Goal: Navigation & Orientation: Find specific page/section

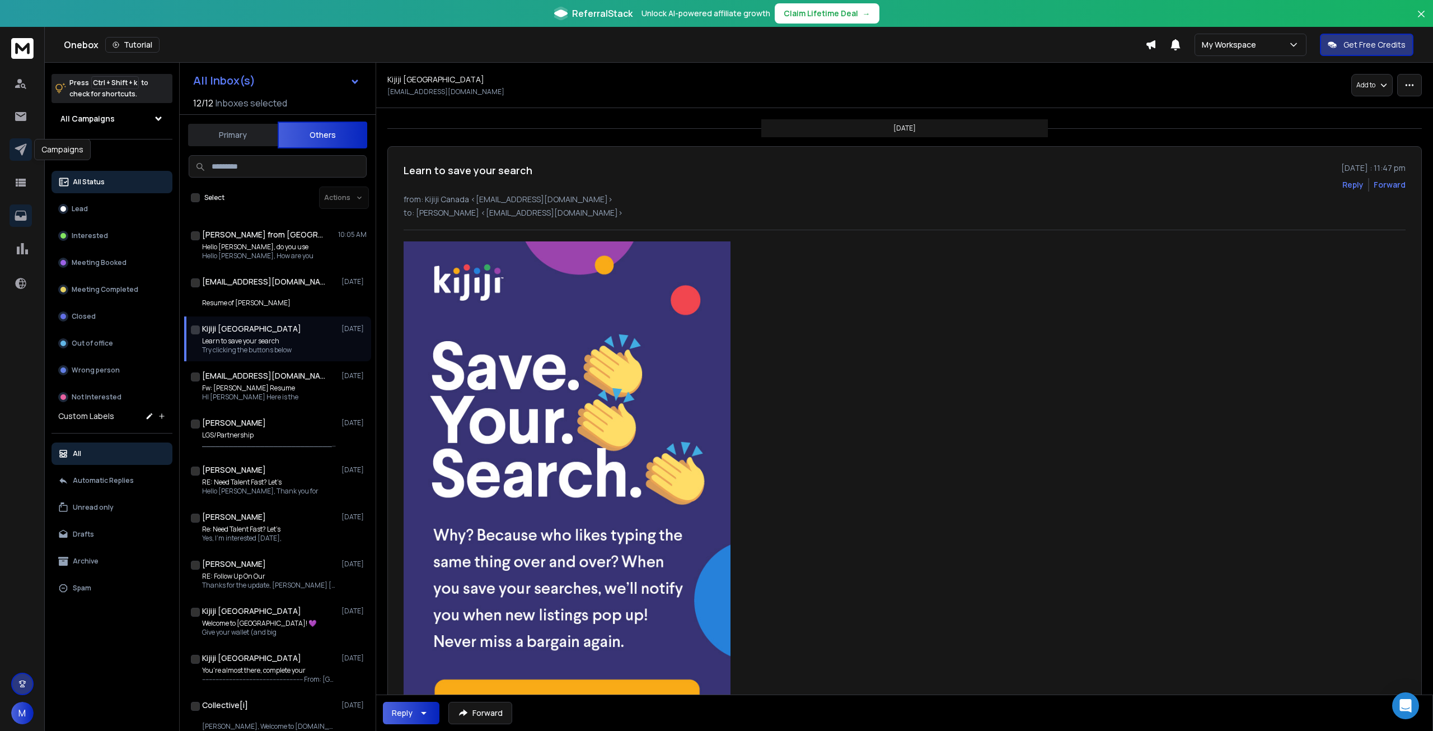
click at [18, 148] on icon at bounding box center [21, 150] width 12 height 12
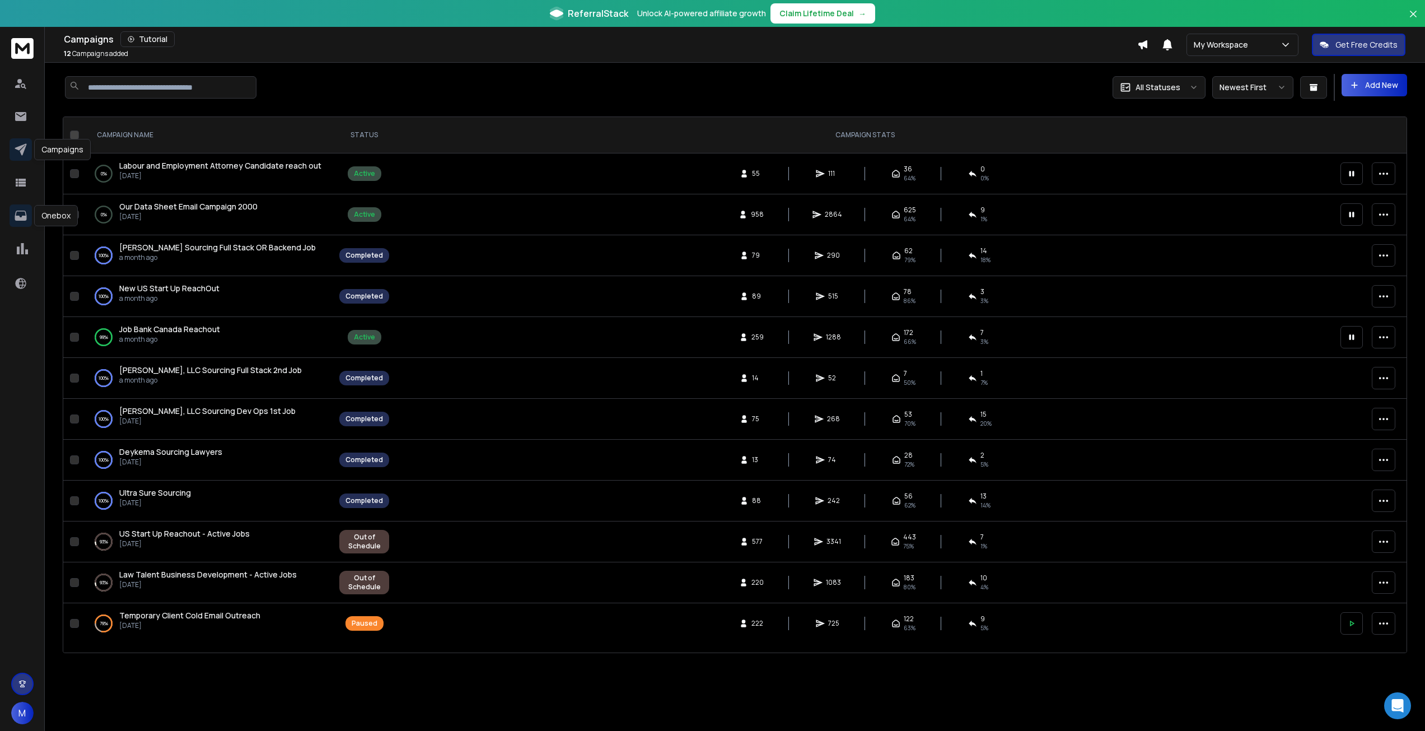
click at [18, 217] on icon at bounding box center [21, 216] width 12 height 10
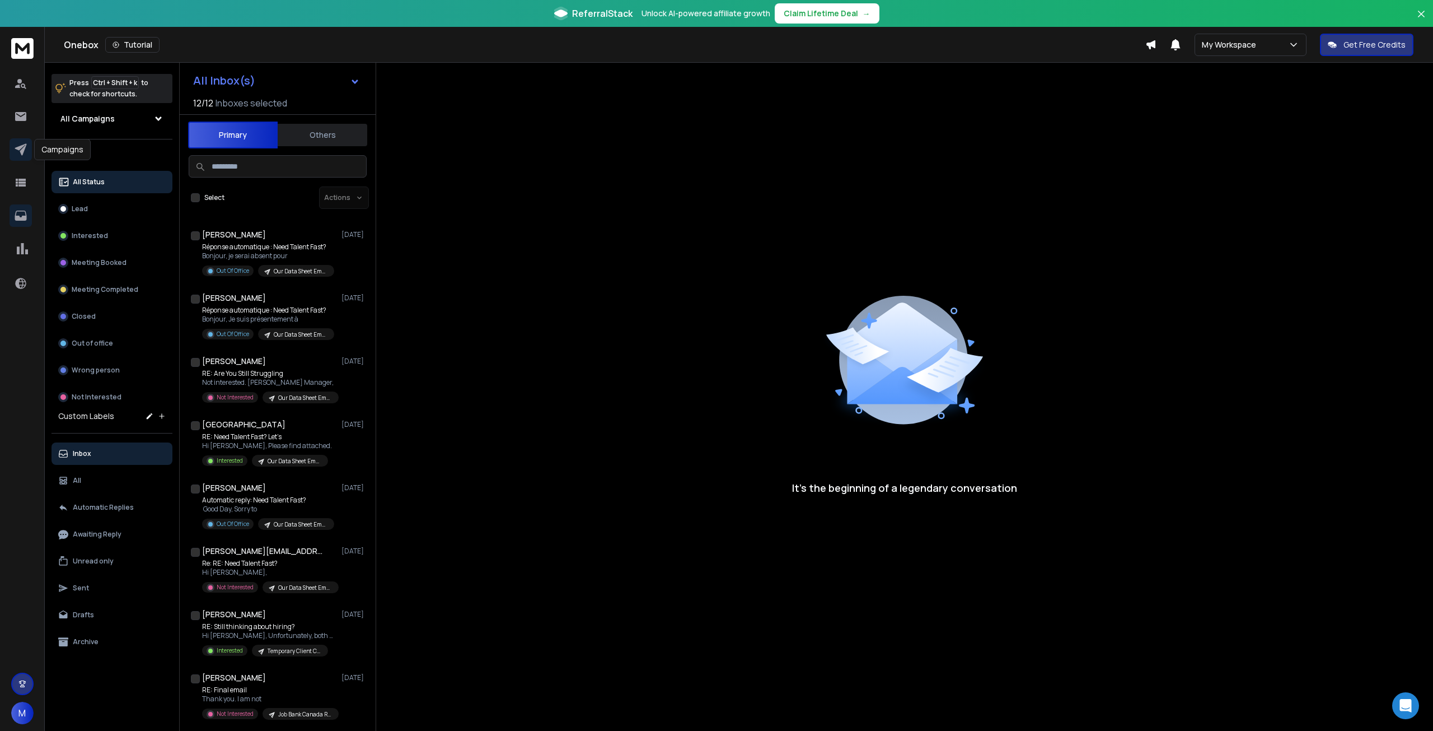
click at [18, 142] on link at bounding box center [21, 149] width 22 height 22
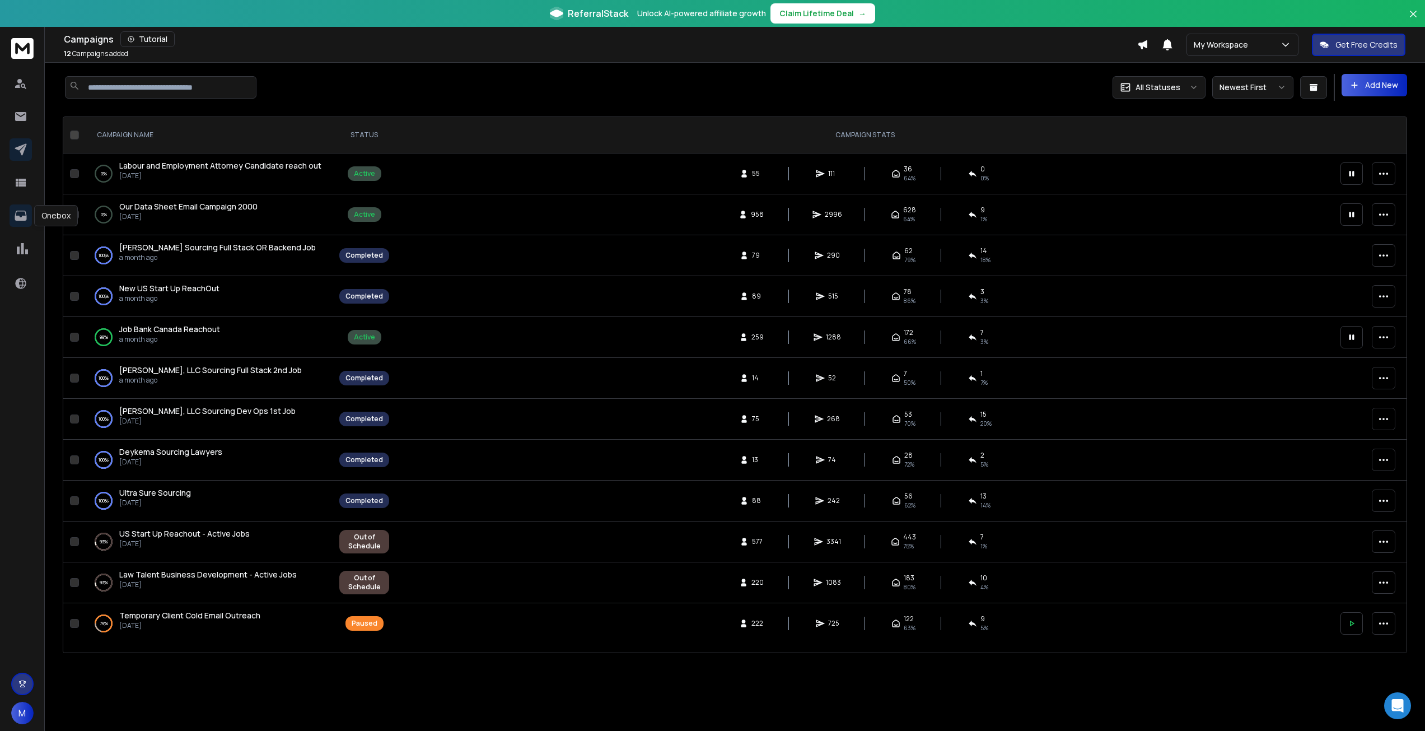
click at [22, 214] on icon at bounding box center [20, 215] width 13 height 13
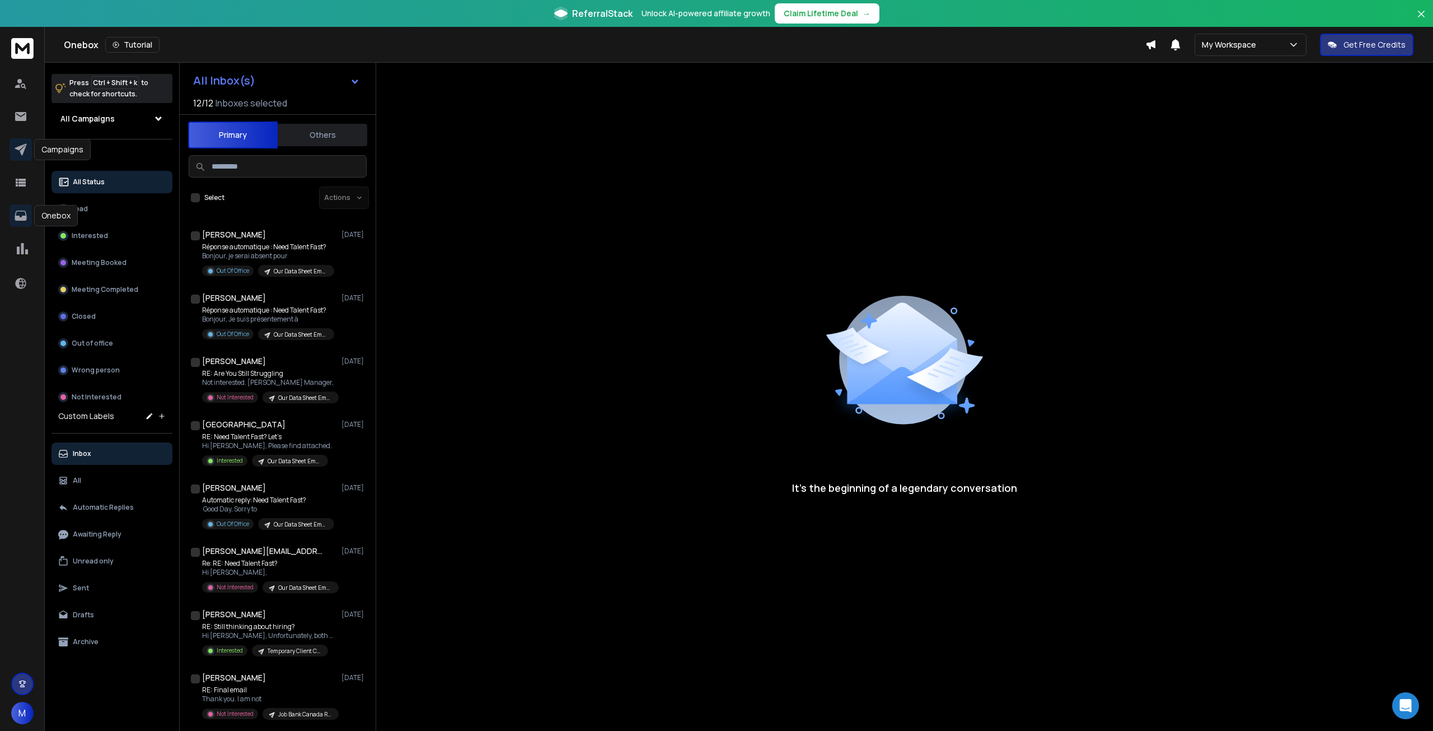
click at [25, 150] on icon at bounding box center [20, 149] width 13 height 13
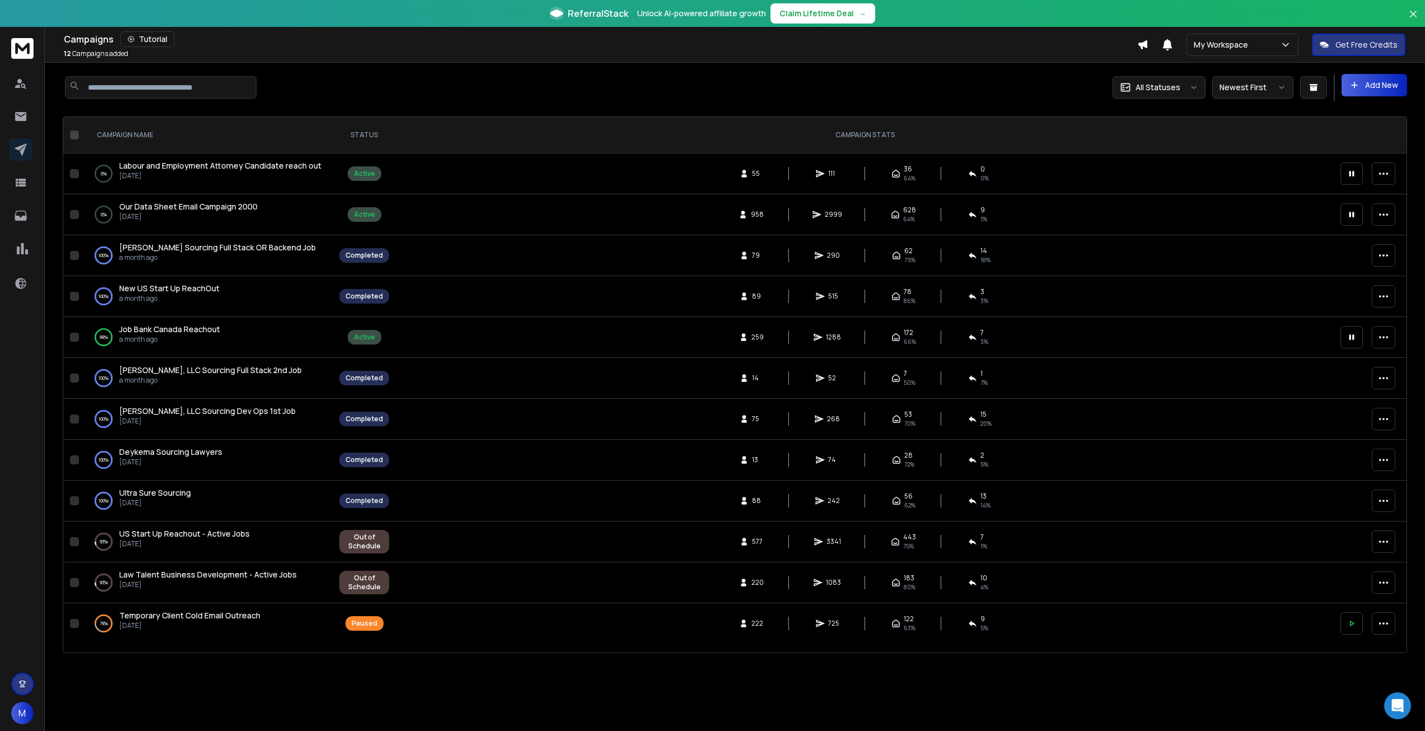
click at [13, 227] on div at bounding box center [23, 217] width 26 height 26
